Goal: Navigation & Orientation: Find specific page/section

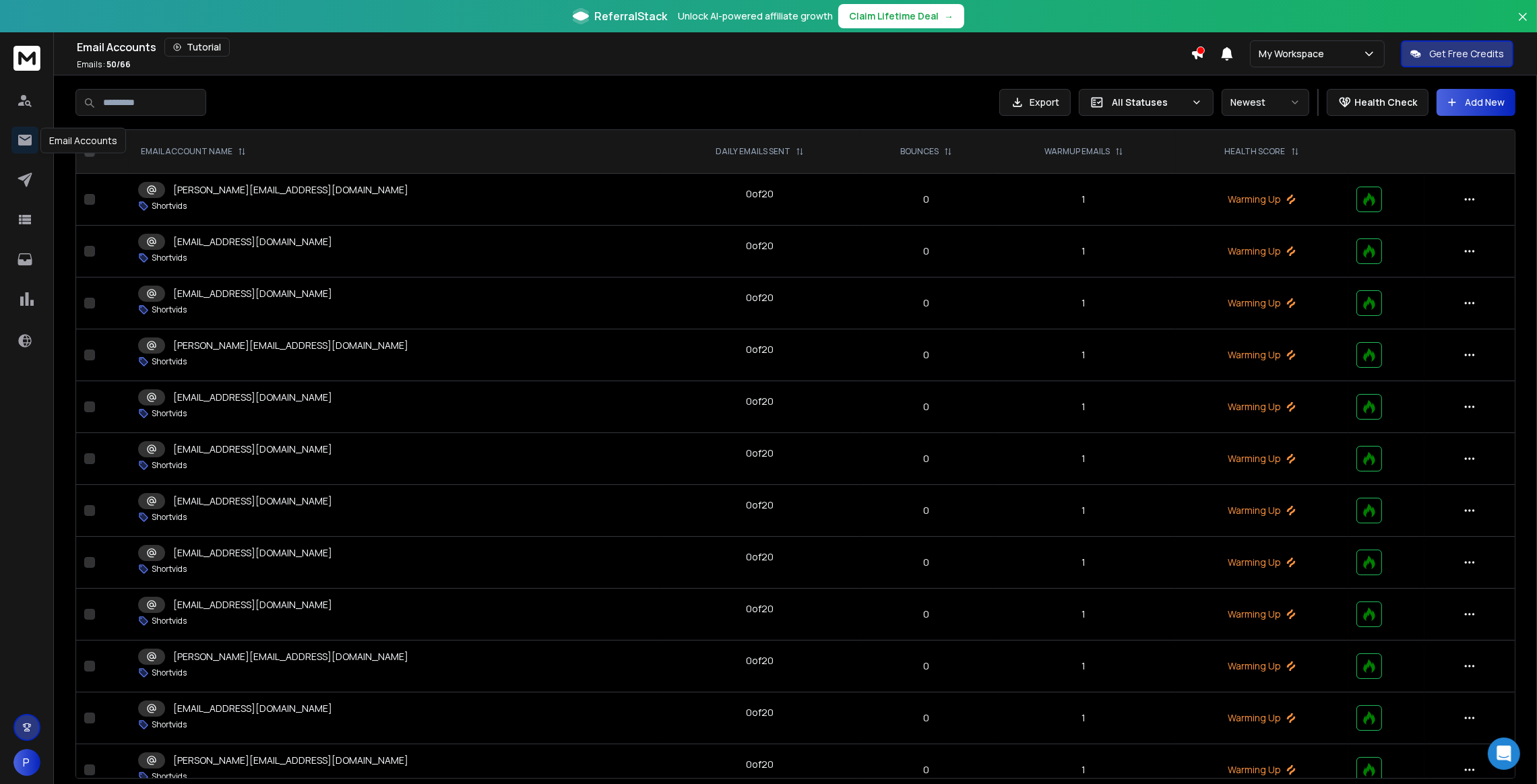
click at [18, 140] on icon at bounding box center [25, 140] width 13 height 11
click at [18, 103] on icon at bounding box center [25, 100] width 16 height 16
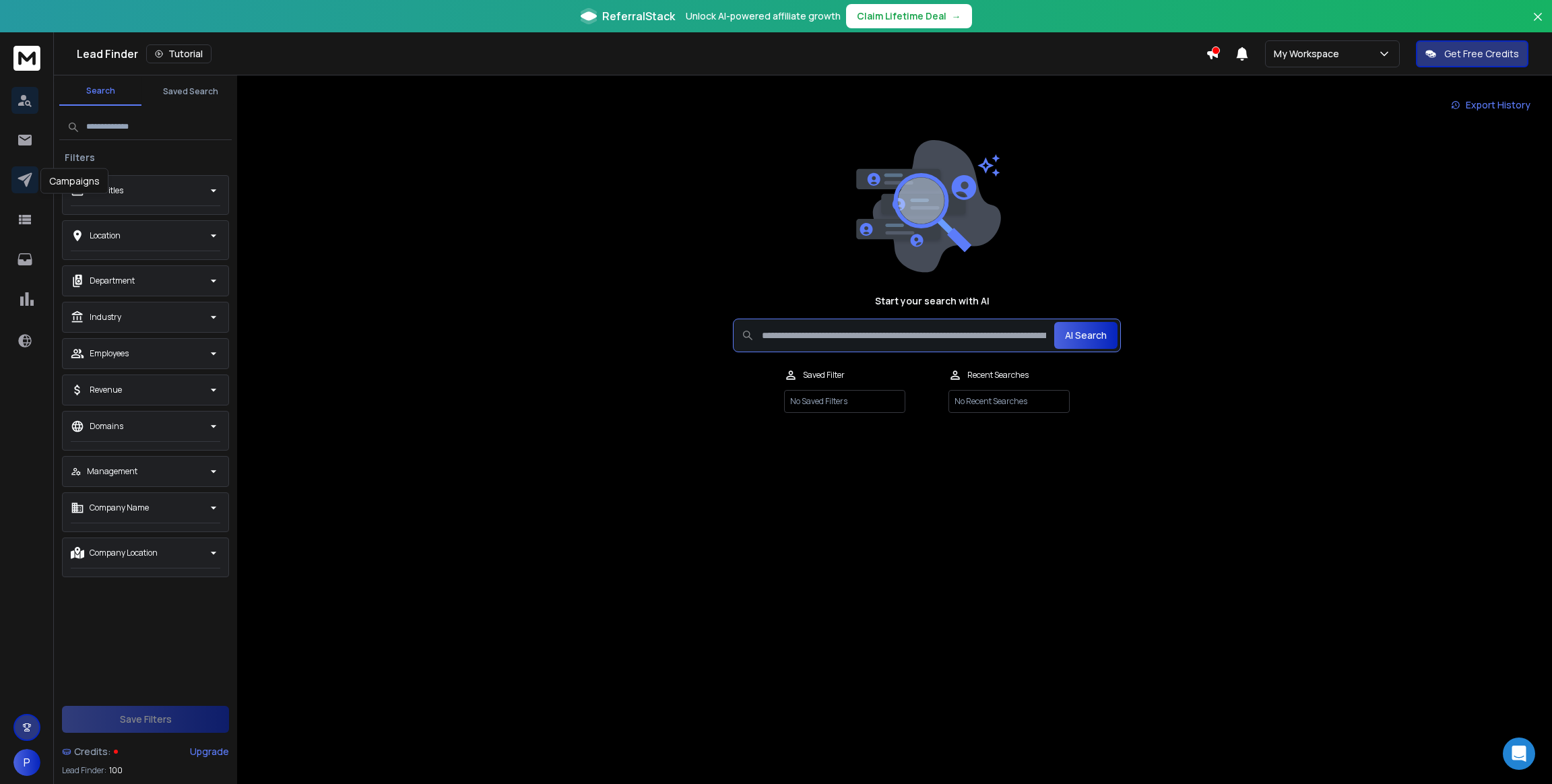
click at [24, 181] on icon at bounding box center [25, 180] width 16 height 16
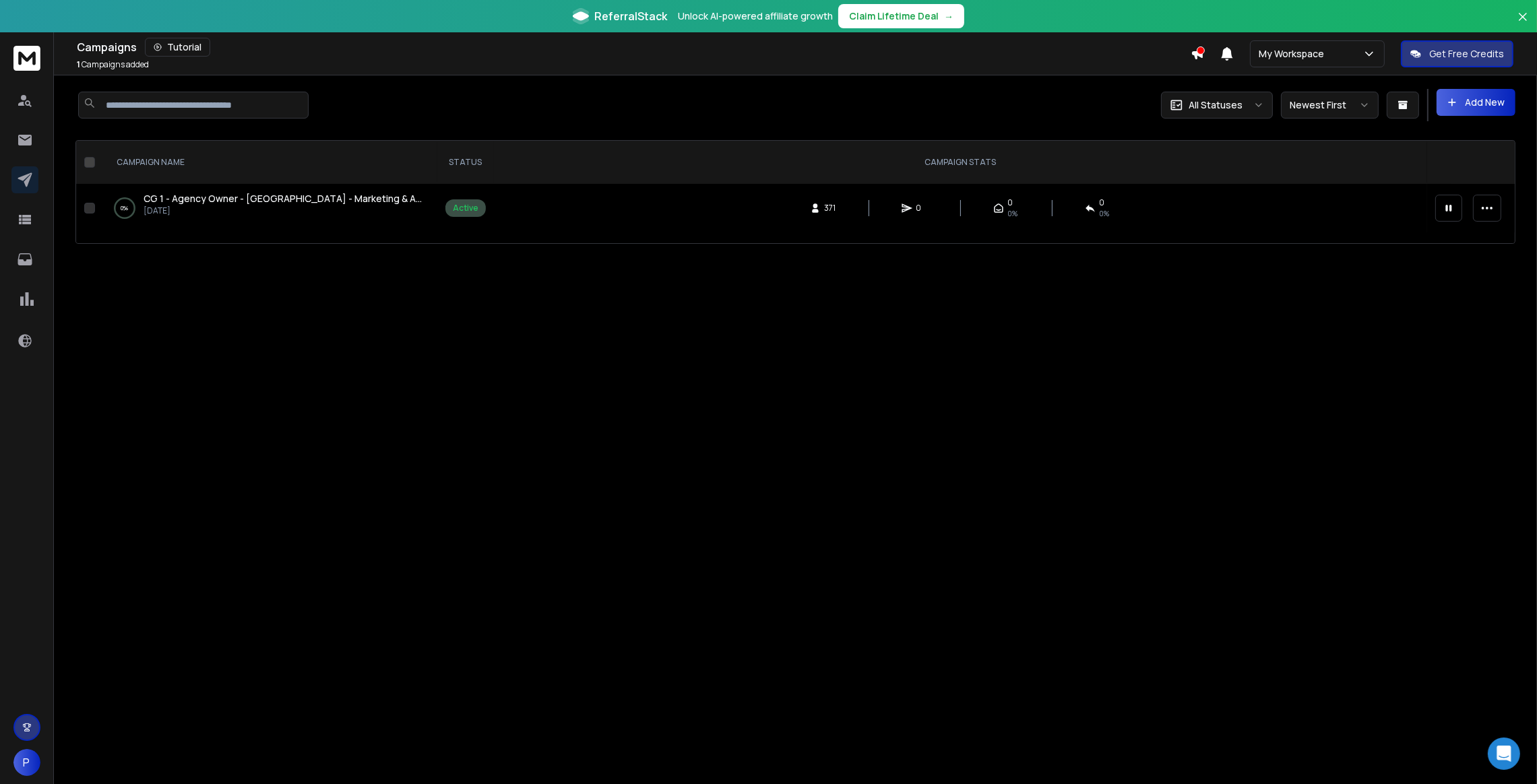
click at [1494, 216] on button "button" at bounding box center [1487, 208] width 28 height 27
click at [875, 365] on div "Campaigns 1 Campaigns Added All Statuses Newest First Add New CAMPAIGN NAME STA…" at bounding box center [795, 481] width 1440 height 784
